Goal: Task Accomplishment & Management: Manage account settings

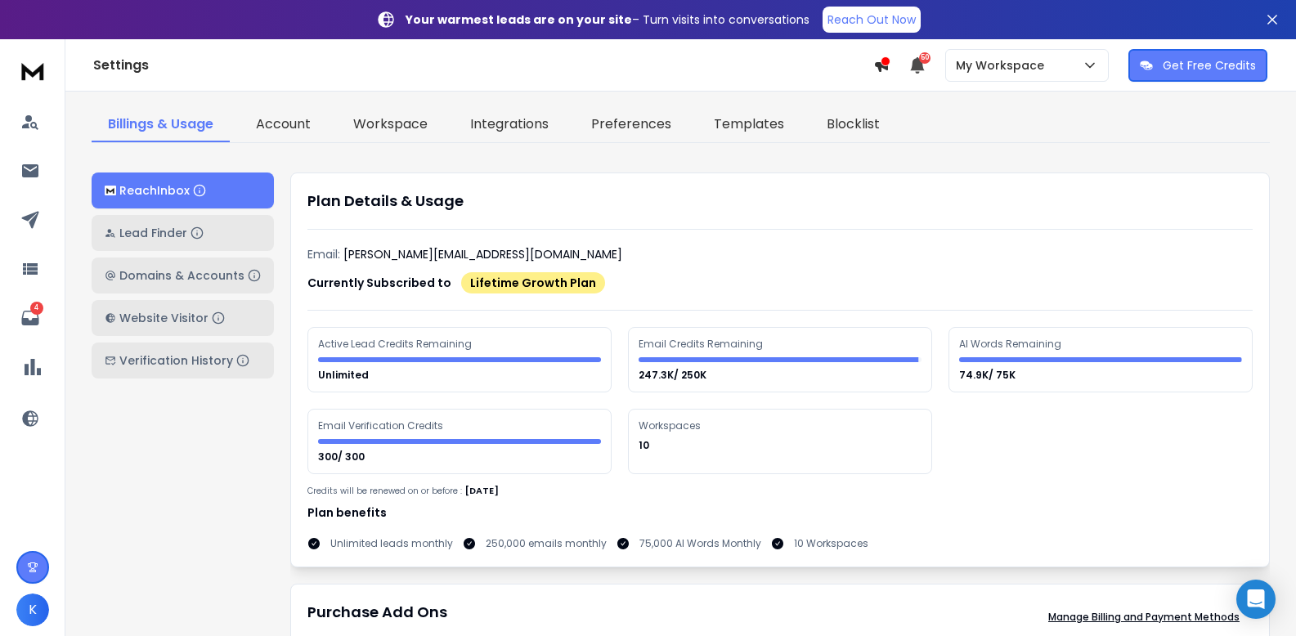
click at [293, 122] on link "Account" at bounding box center [283, 125] width 87 height 34
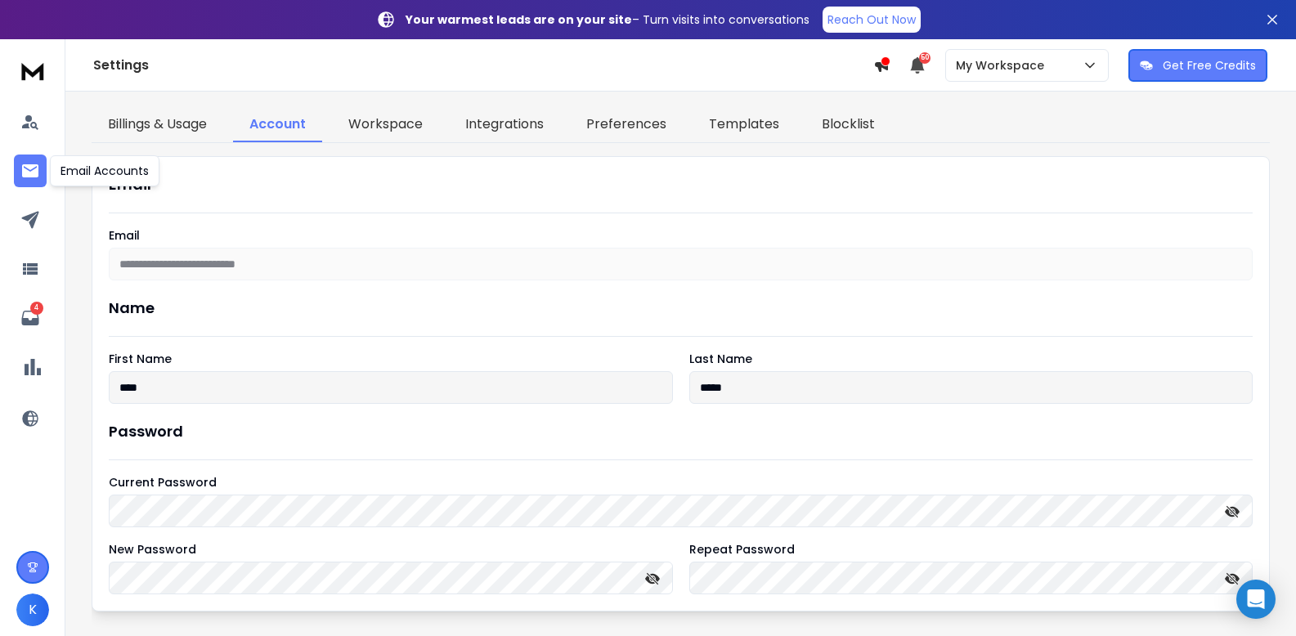
click at [30, 169] on icon at bounding box center [30, 171] width 20 height 20
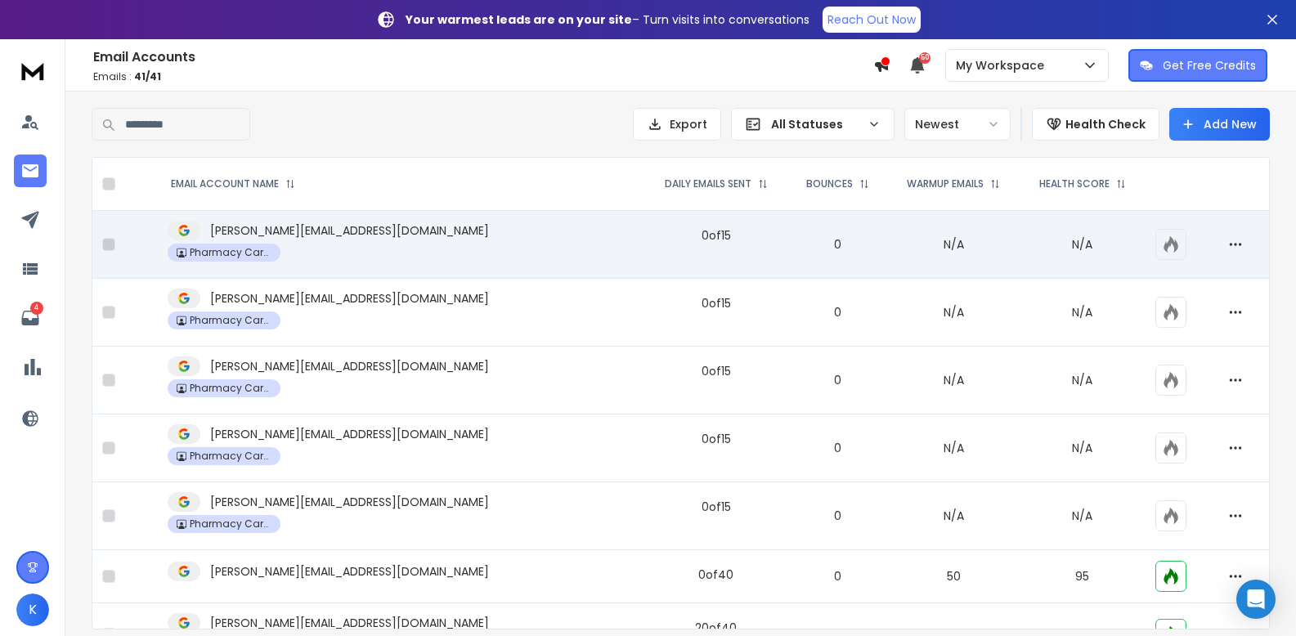
click at [112, 239] on button "button" at bounding box center [108, 244] width 13 height 13
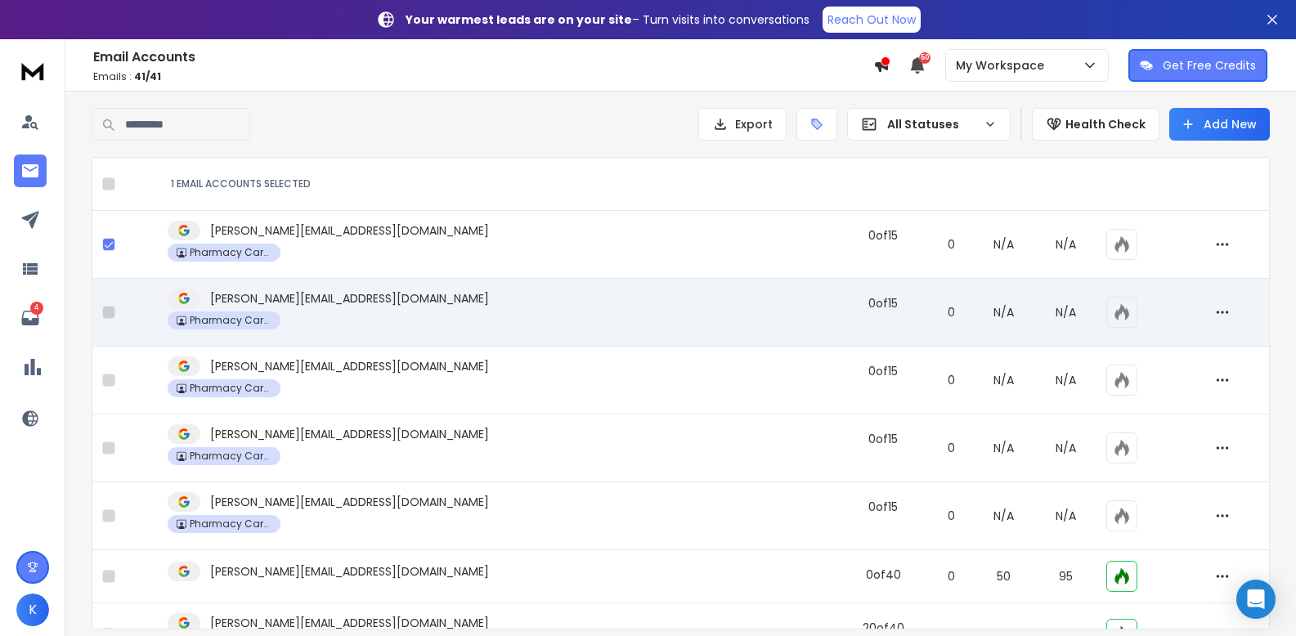
click at [106, 308] on button "button" at bounding box center [108, 312] width 13 height 13
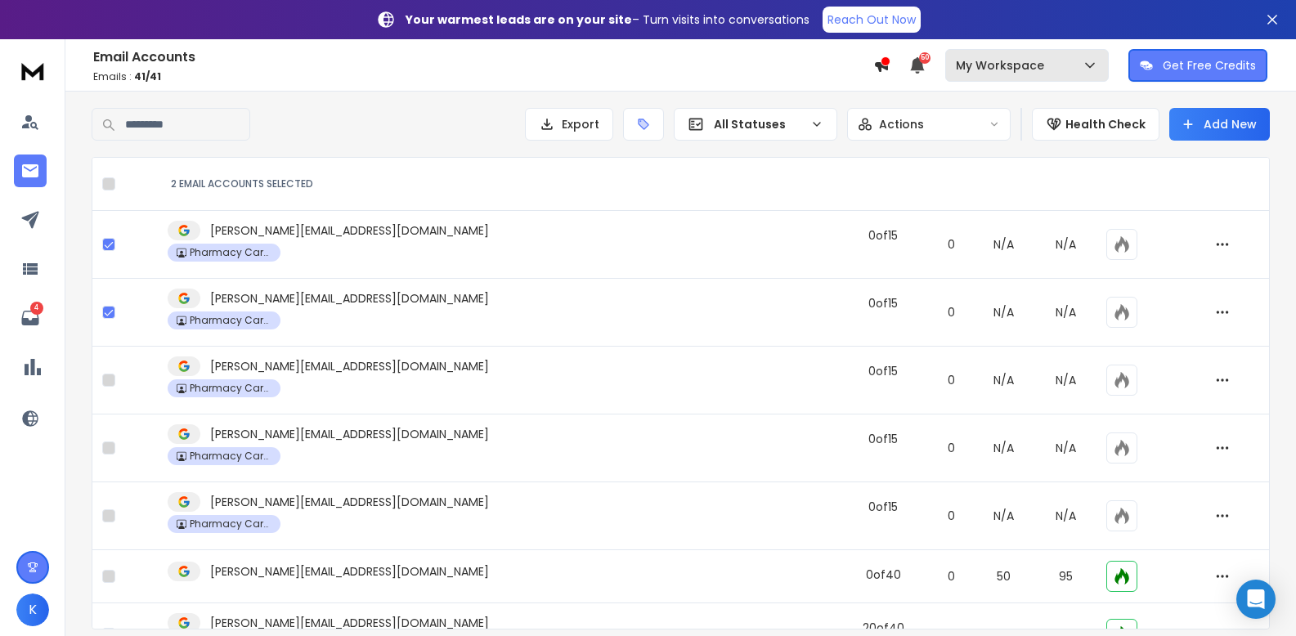
click at [1024, 71] on p "My Workspace" at bounding box center [1003, 65] width 95 height 16
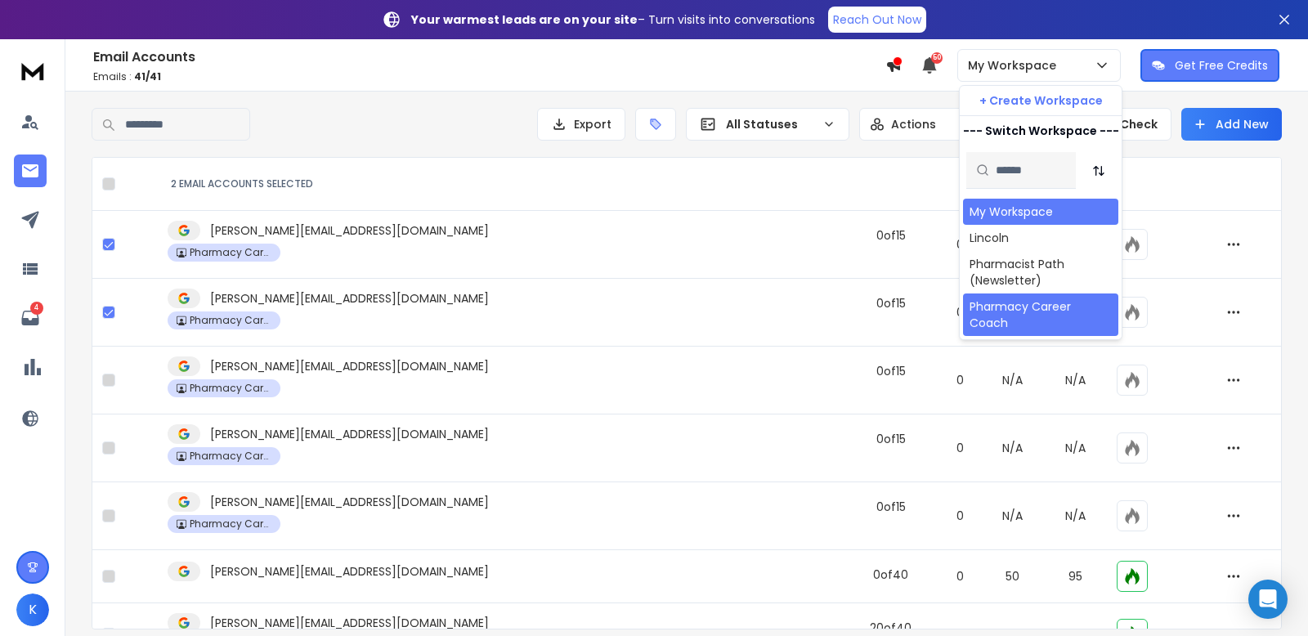
click at [1020, 307] on div "Pharmacy Career Coach" at bounding box center [1041, 314] width 142 height 33
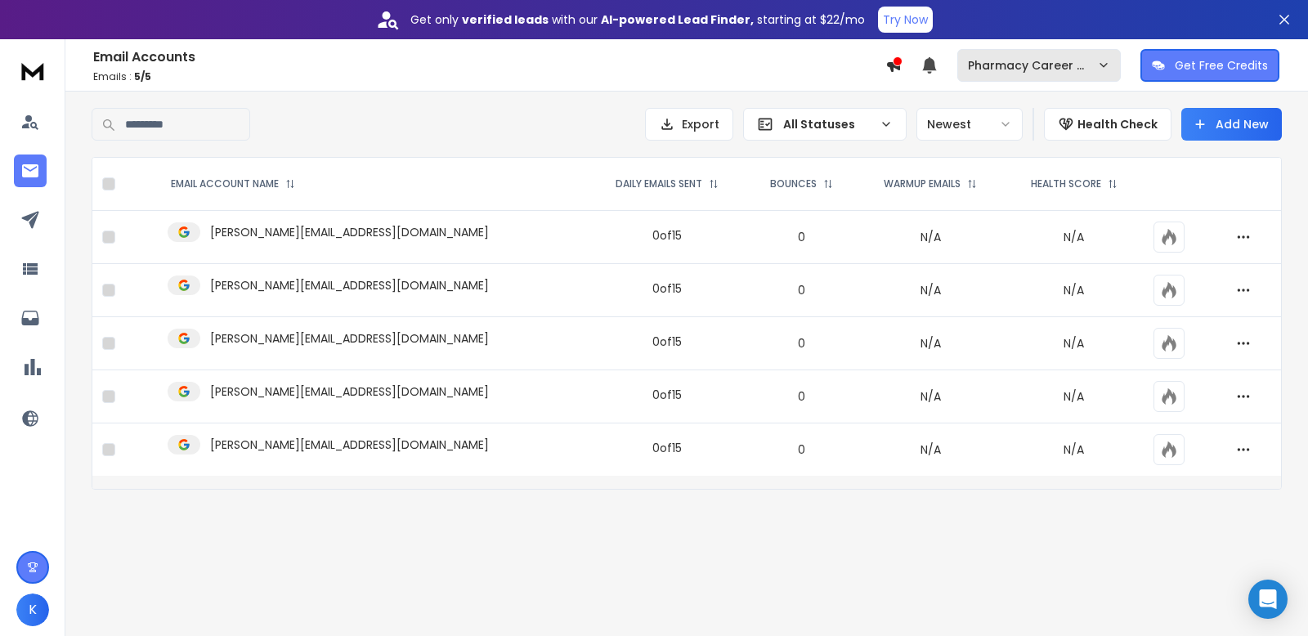
click at [1066, 76] on button "Pharmacy Career Coach" at bounding box center [1039, 65] width 164 height 33
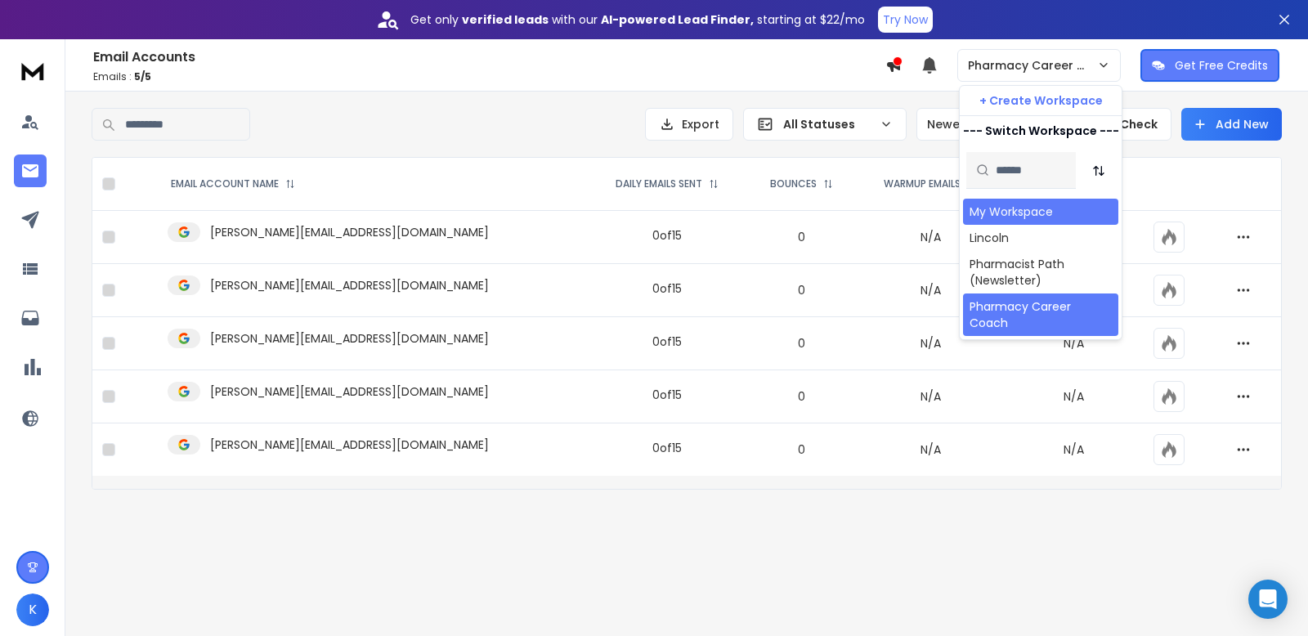
click at [1027, 98] on p "+ Create Workspace" at bounding box center [1040, 100] width 123 height 16
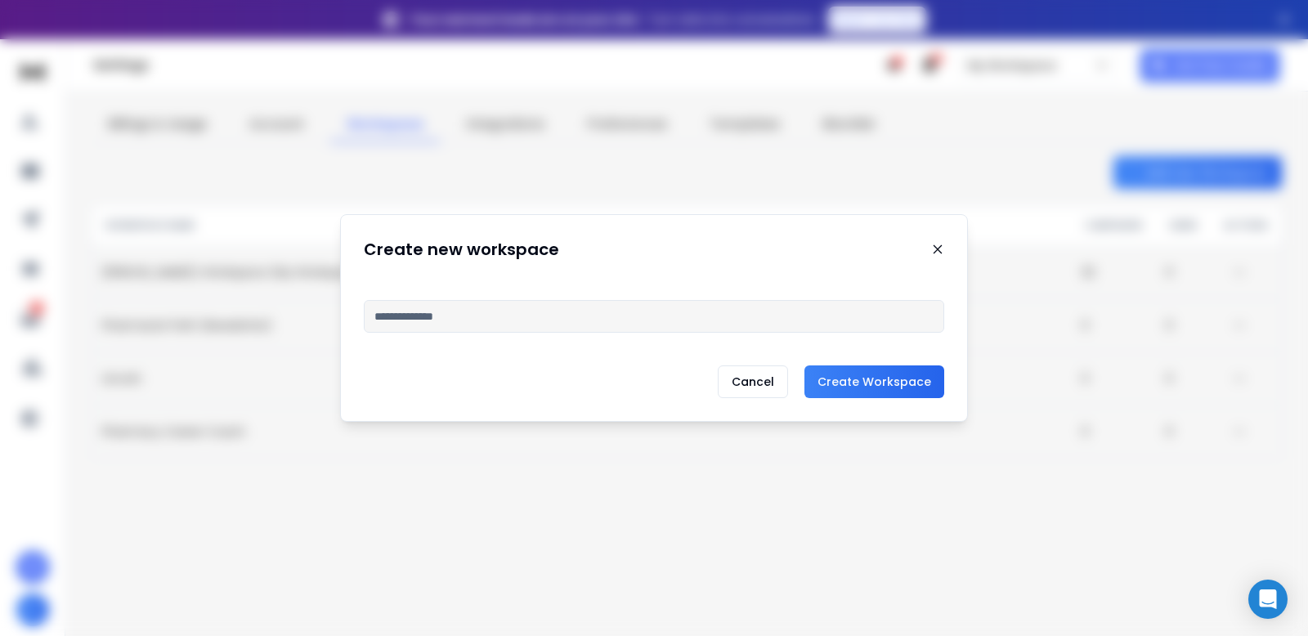
click at [413, 319] on input at bounding box center [654, 316] width 580 height 33
type input "**********"
click at [867, 375] on button "Create Workspace" at bounding box center [875, 381] width 140 height 33
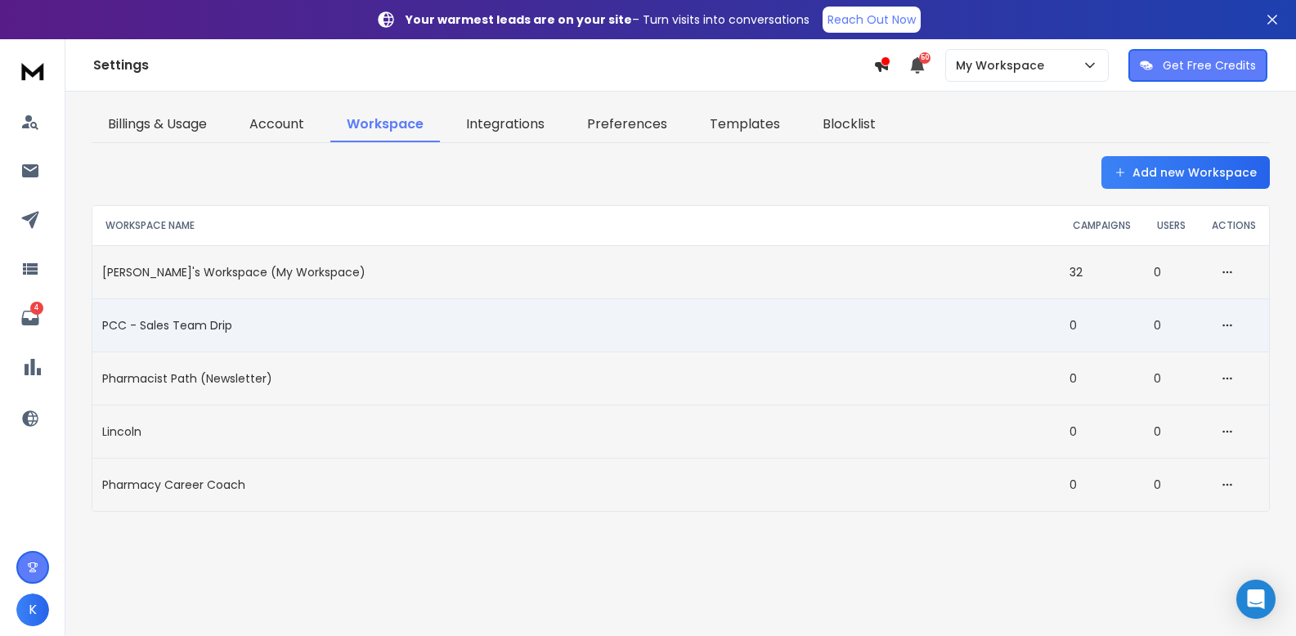
click at [183, 325] on td "PCC - Sales Team Drip" at bounding box center [575, 324] width 967 height 53
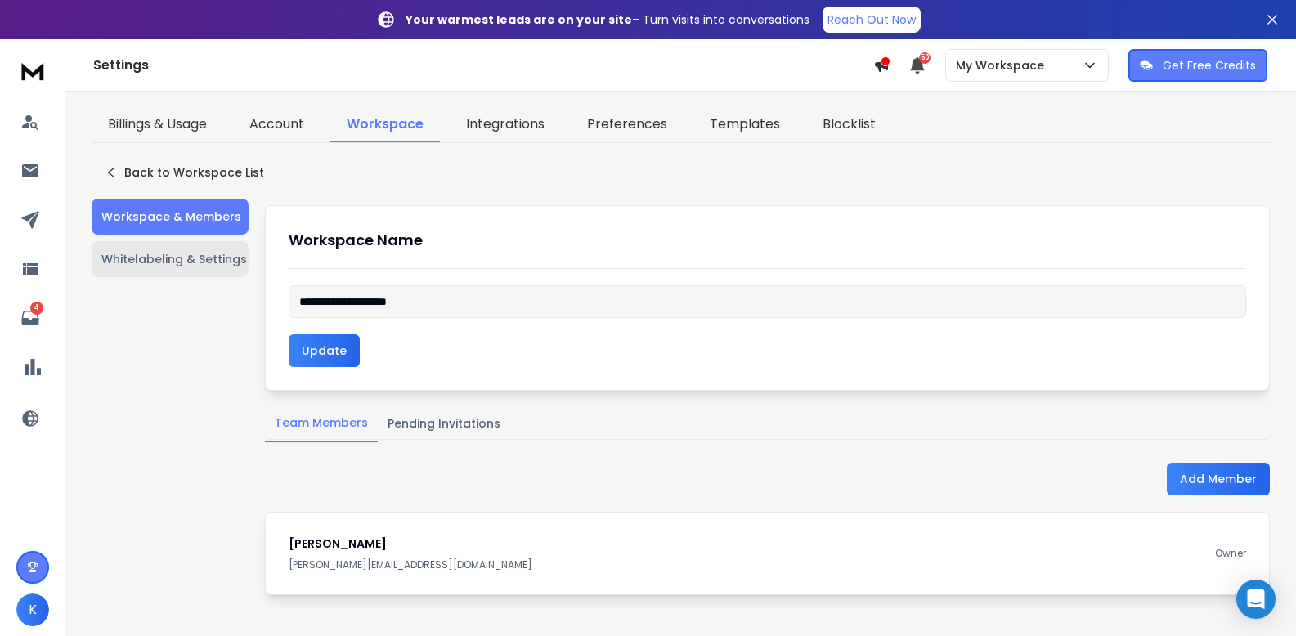
click at [276, 121] on link "Account" at bounding box center [276, 125] width 87 height 34
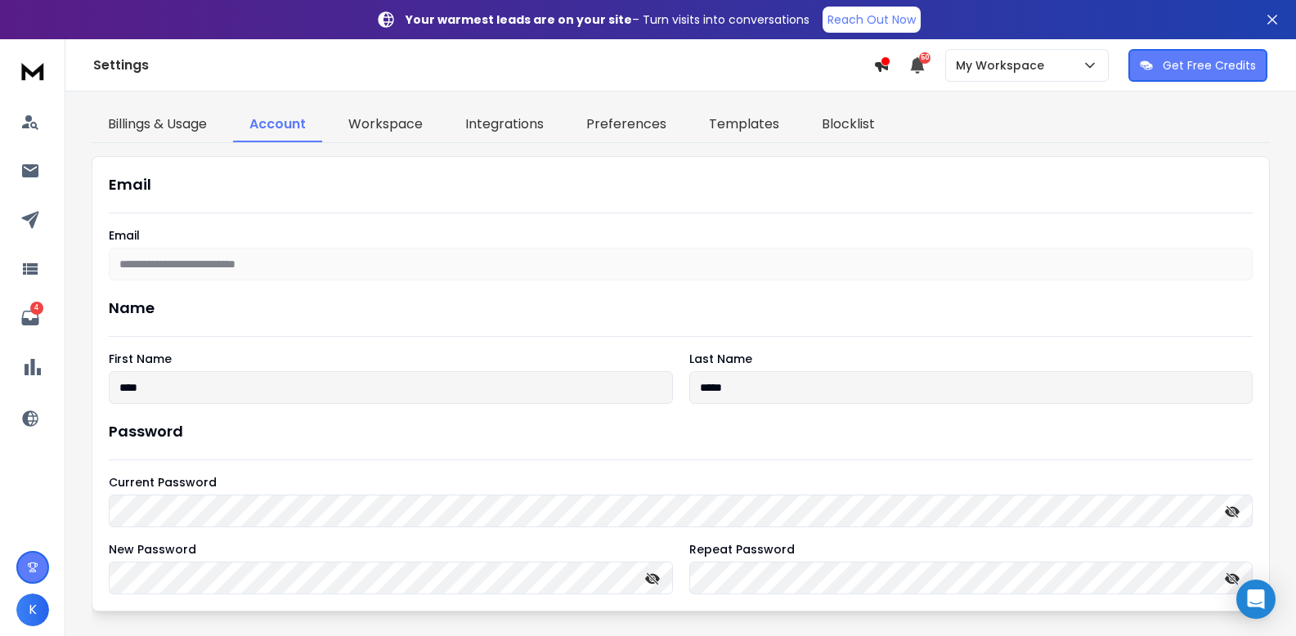
click at [379, 124] on link "Workspace" at bounding box center [385, 125] width 107 height 34
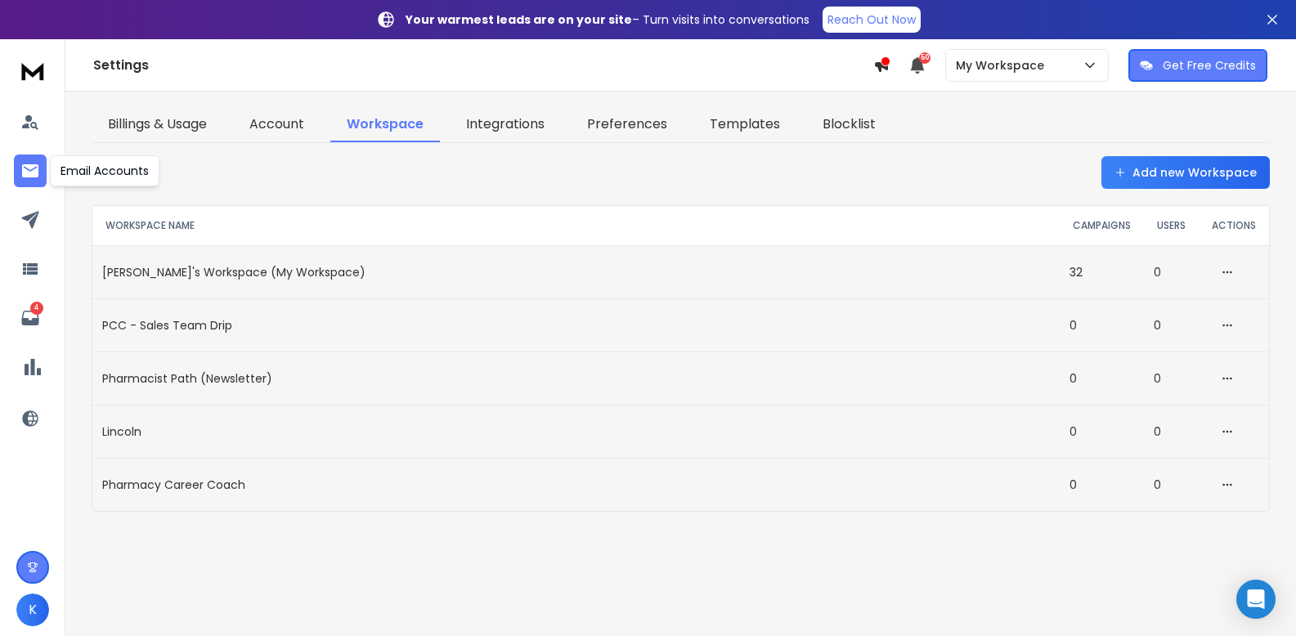
click at [27, 168] on icon at bounding box center [30, 170] width 16 height 13
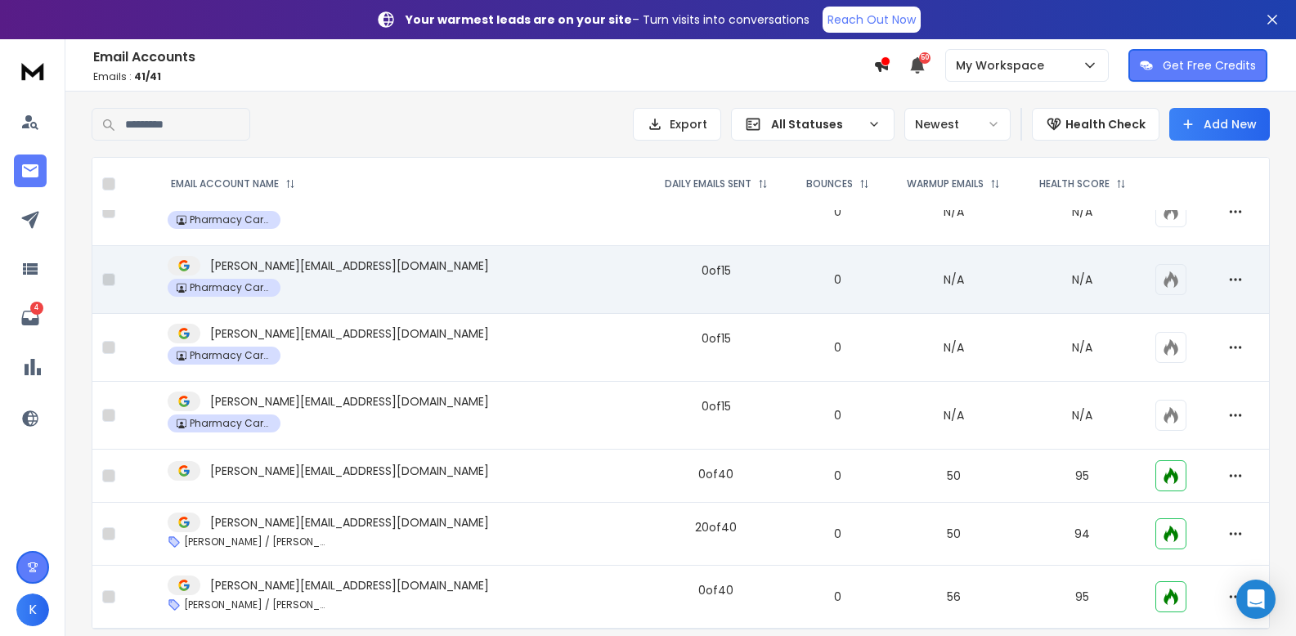
scroll to position [112, 0]
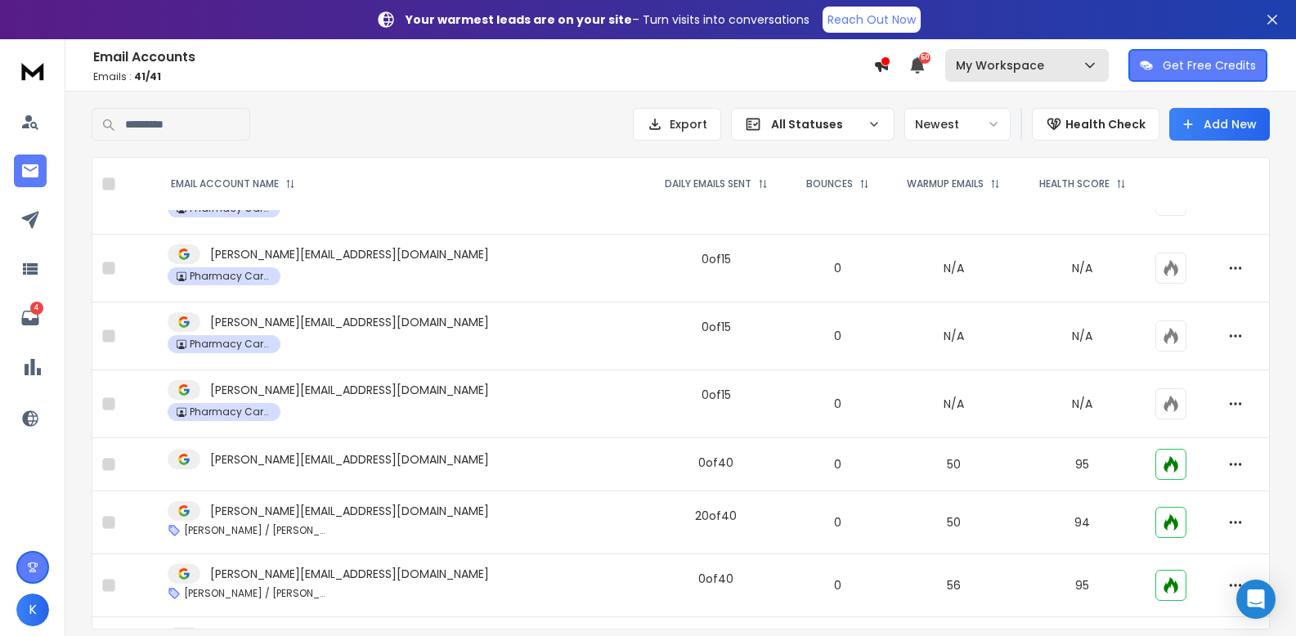
click at [992, 69] on p "My Workspace" at bounding box center [1003, 65] width 95 height 16
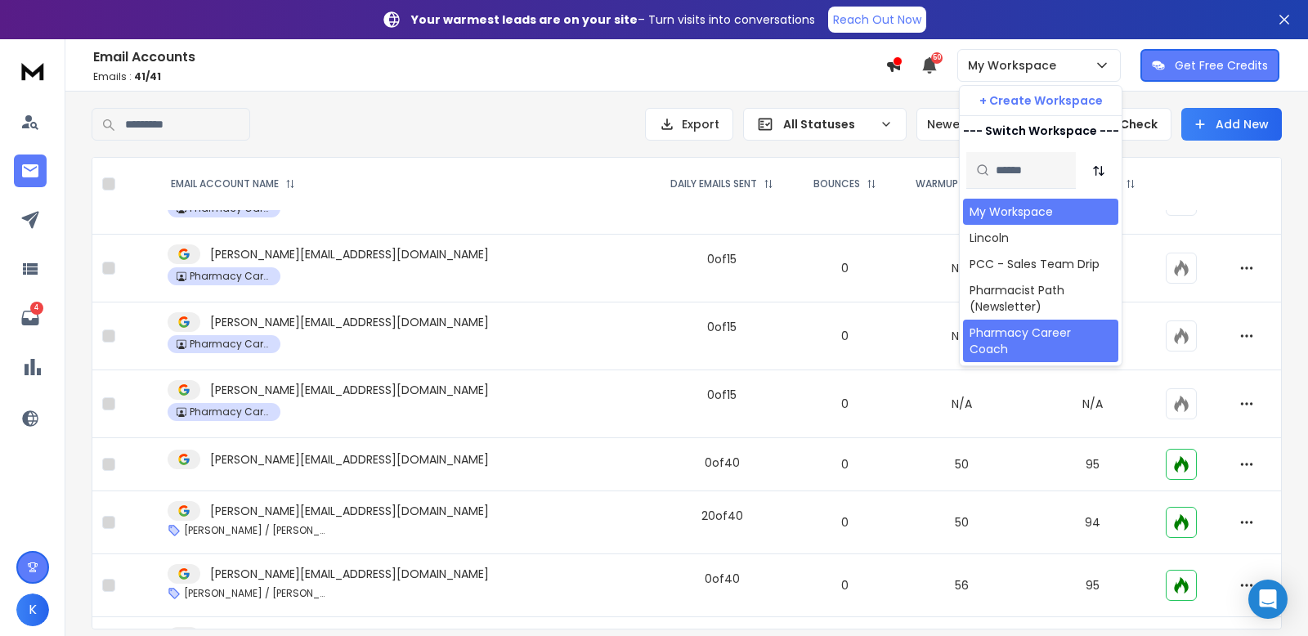
click at [1018, 337] on div "Pharmacy Career Coach" at bounding box center [1041, 341] width 142 height 33
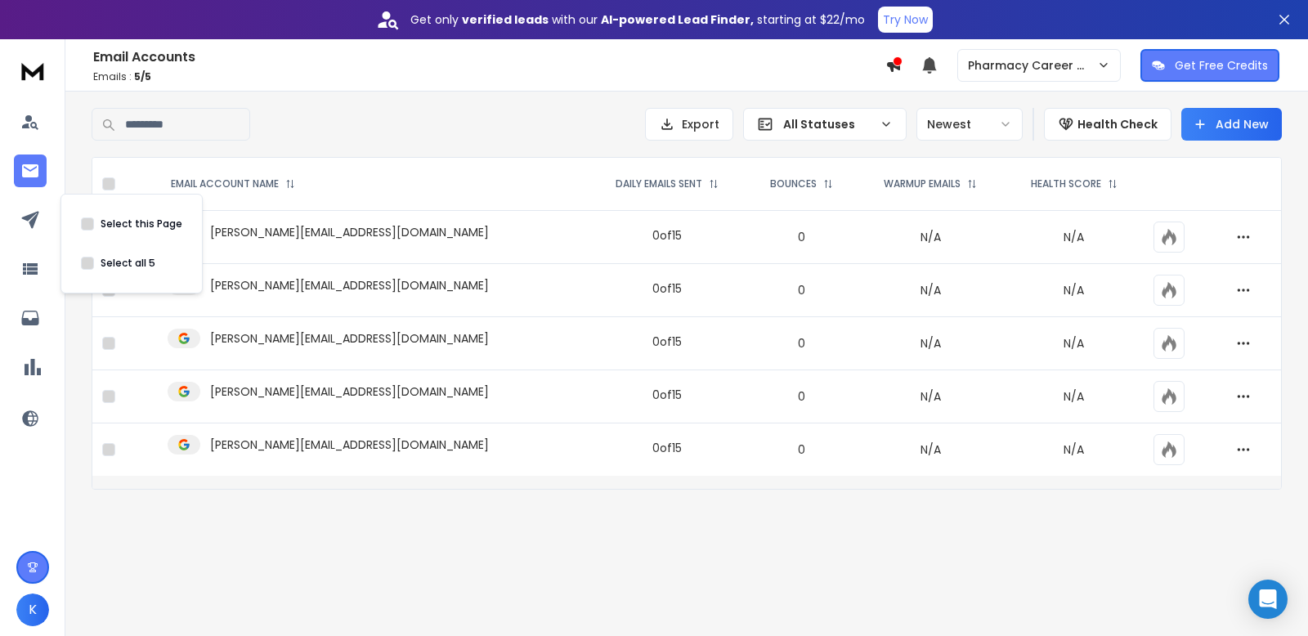
click at [111, 179] on button "Select this Page" at bounding box center [108, 183] width 13 height 13
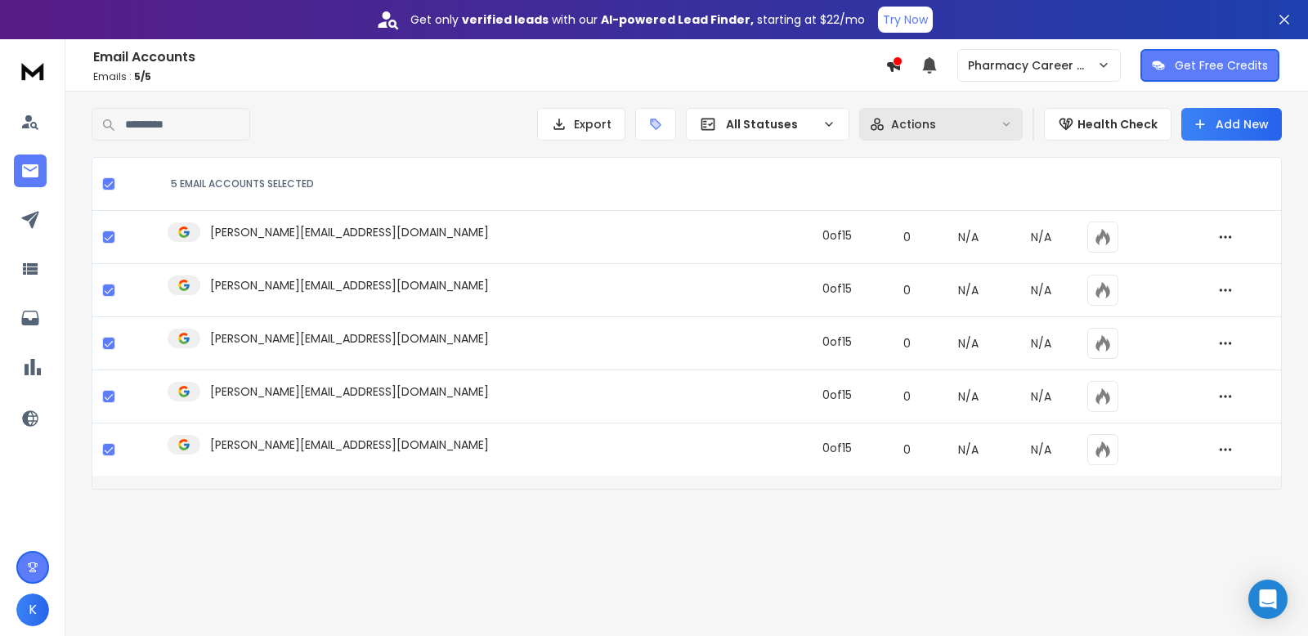
click at [972, 123] on div "Actions" at bounding box center [932, 124] width 124 height 16
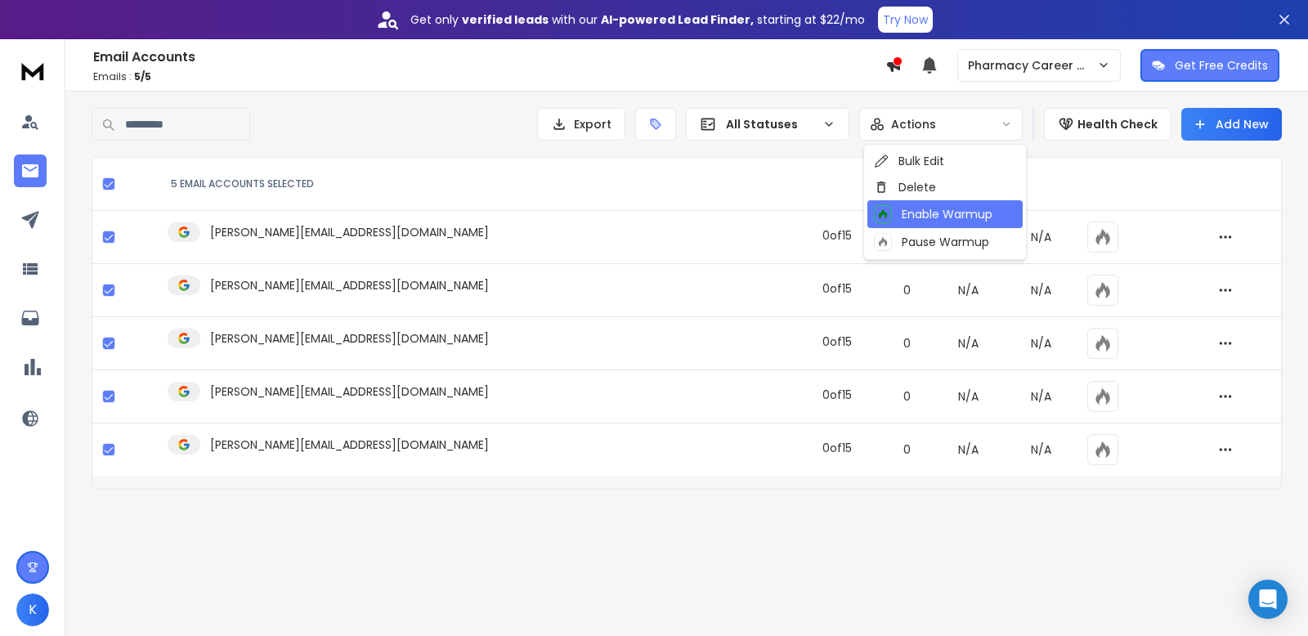
click at [975, 213] on div "Enable Warmup" at bounding box center [933, 214] width 119 height 18
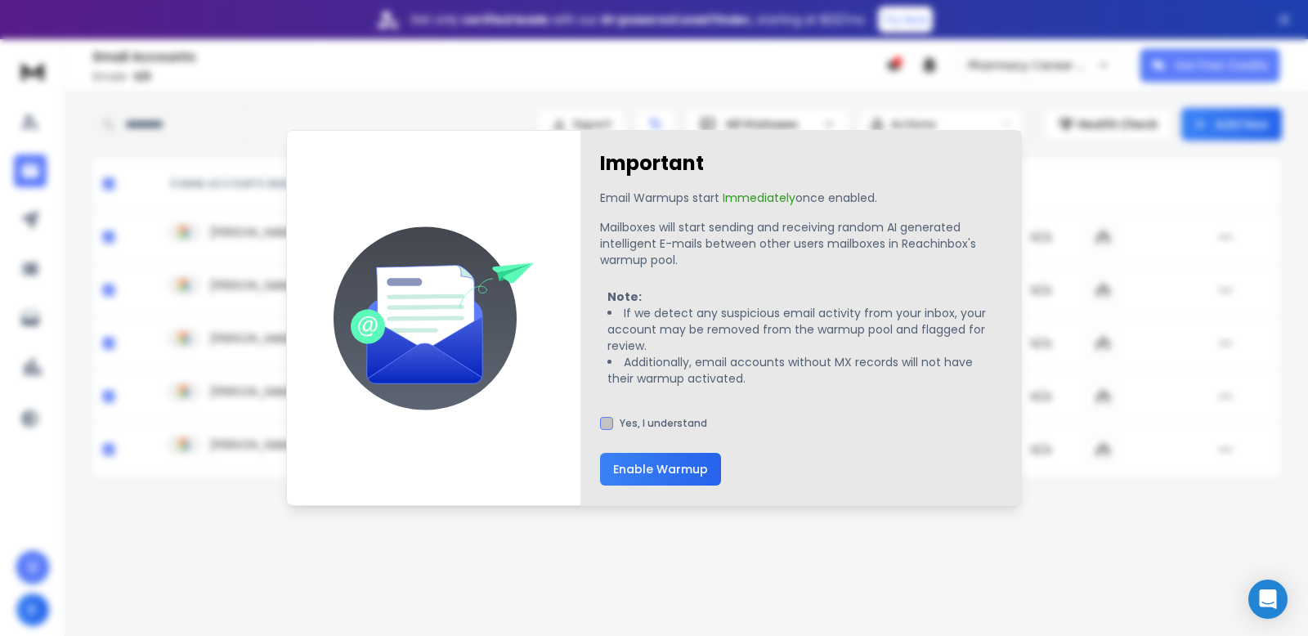
click at [604, 417] on button "Yes, I understand" at bounding box center [606, 423] width 13 height 13
click at [644, 473] on button "Enable Warmup" at bounding box center [660, 469] width 121 height 33
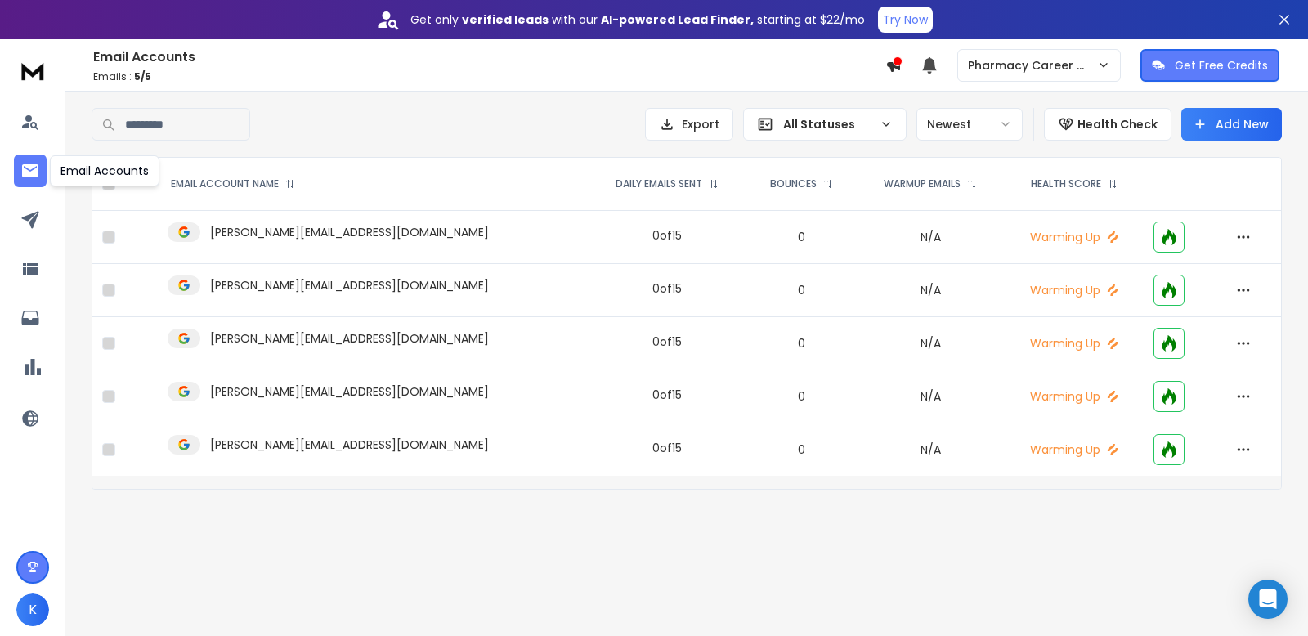
click at [32, 172] on icon at bounding box center [30, 170] width 16 height 13
click at [1032, 67] on p "Pharmacy Career Coach" at bounding box center [1032, 65] width 129 height 16
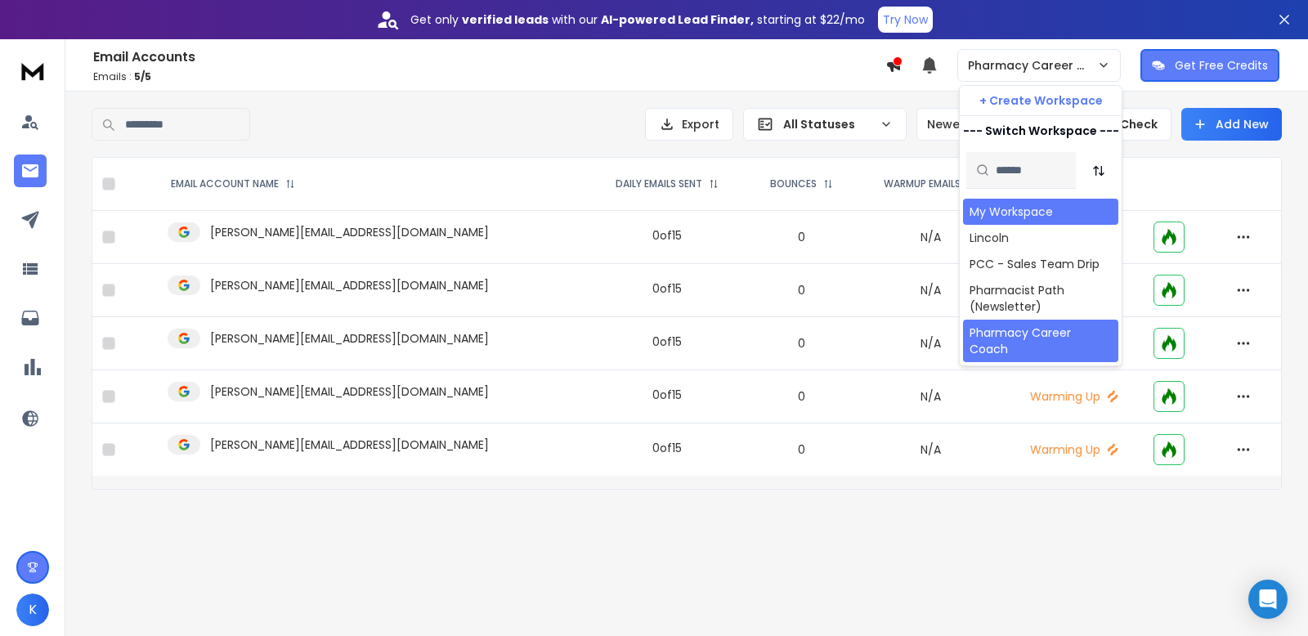
click at [1004, 216] on div "My Workspace" at bounding box center [1011, 212] width 83 height 16
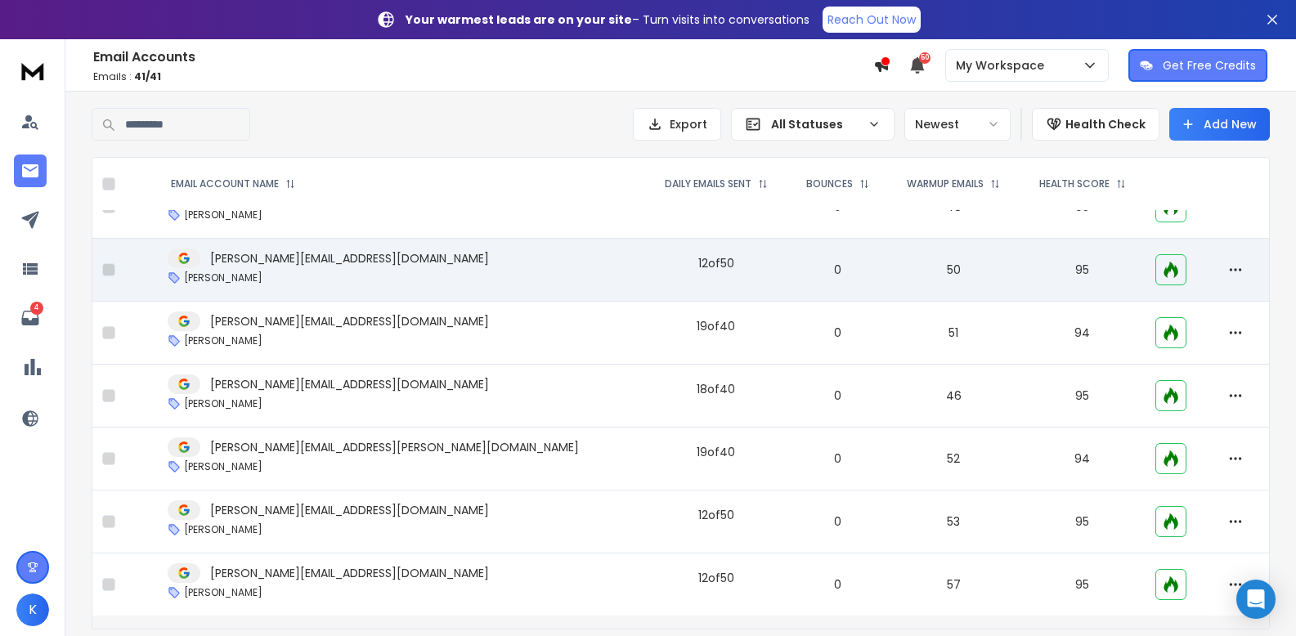
scroll to position [1884, 0]
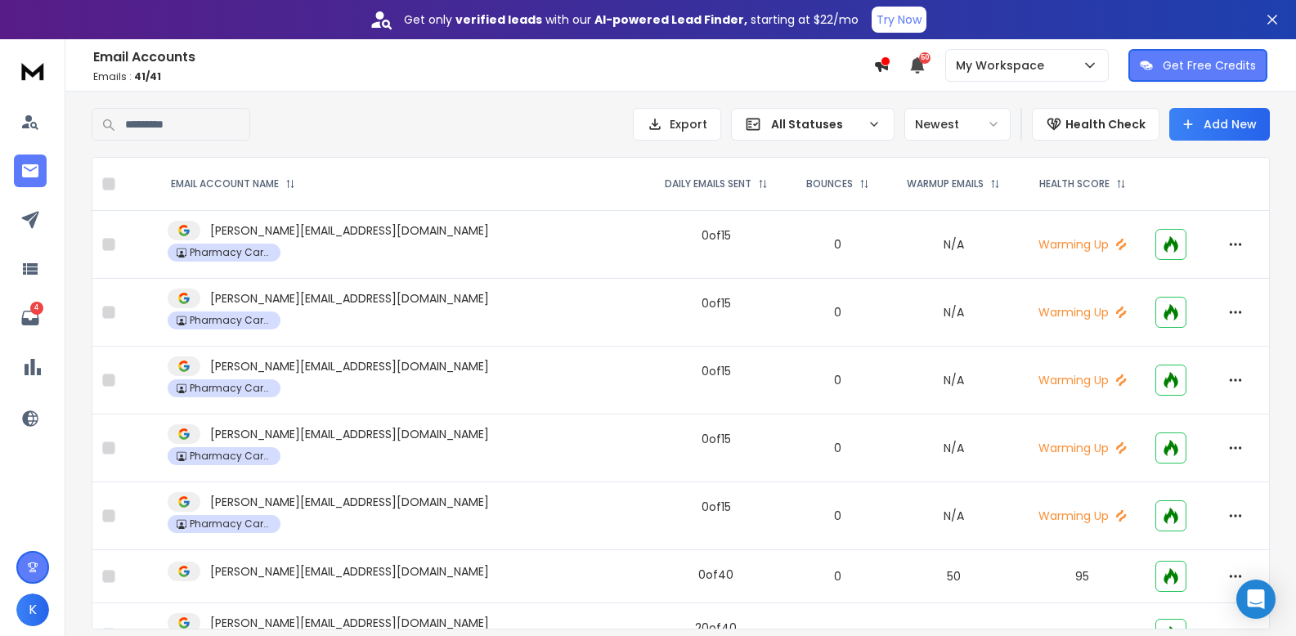
click at [1195, 121] on button "Add New" at bounding box center [1219, 124] width 101 height 33
